Goal: Task Accomplishment & Management: Manage account settings

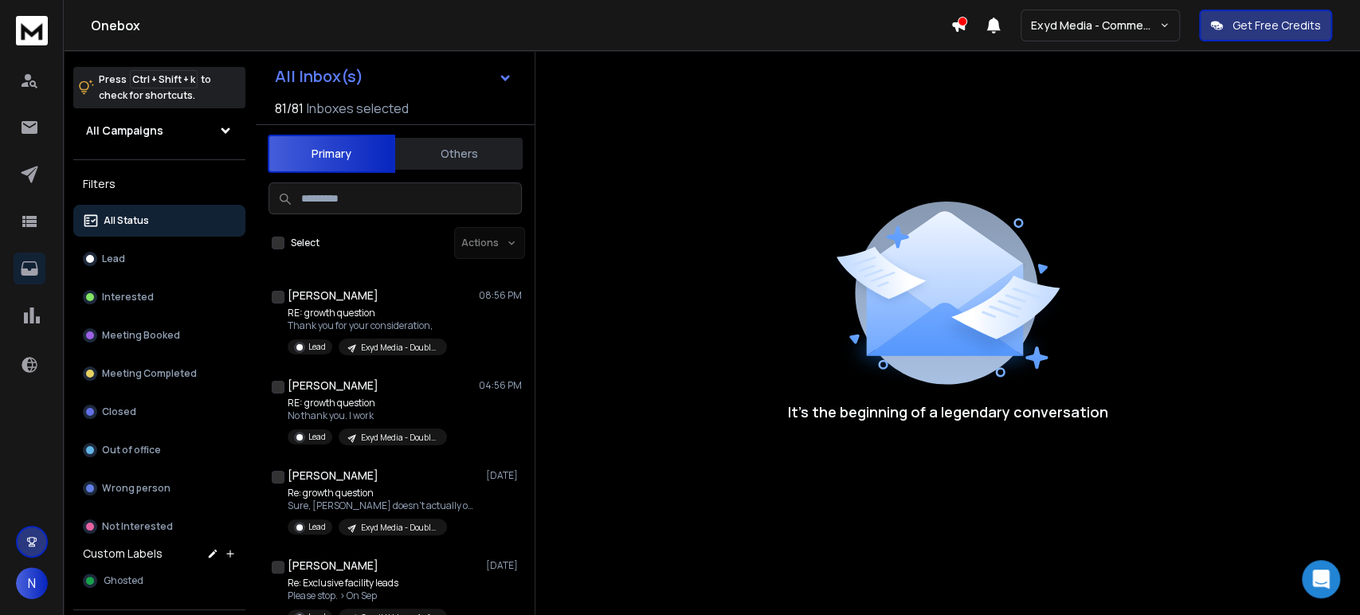
click at [473, 147] on button "Others" at bounding box center [458, 153] width 127 height 35
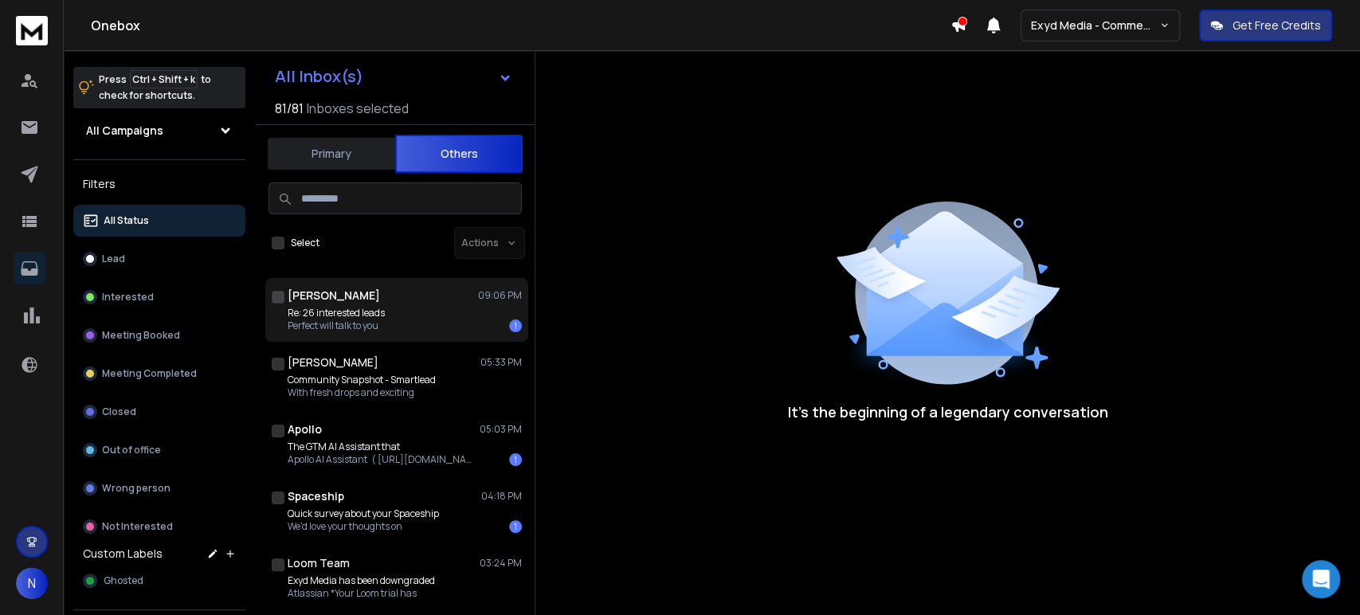
click at [465, 308] on div "Re: 26 interested leads Perfect will talk to you 1" at bounding box center [405, 319] width 234 height 25
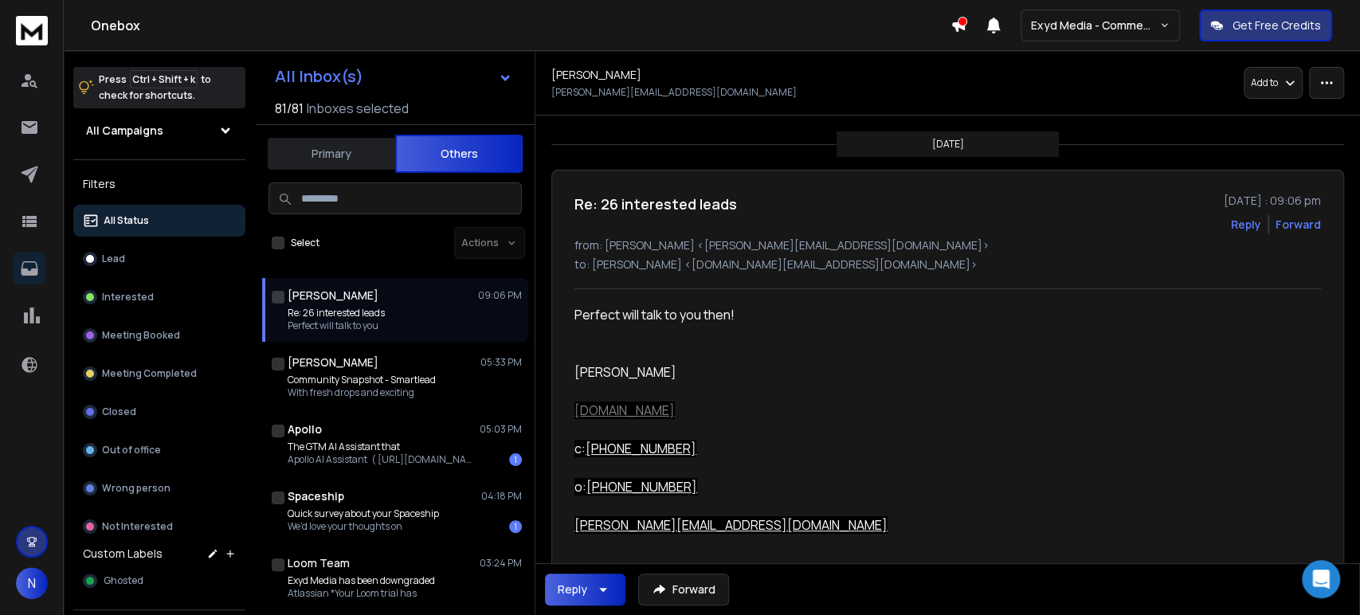
drag, startPoint x: 334, startPoint y: 159, endPoint x: 361, endPoint y: 118, distance: 49.5
click at [334, 159] on button "Primary" at bounding box center [331, 153] width 127 height 35
